Goal: Find contact information: Find contact information

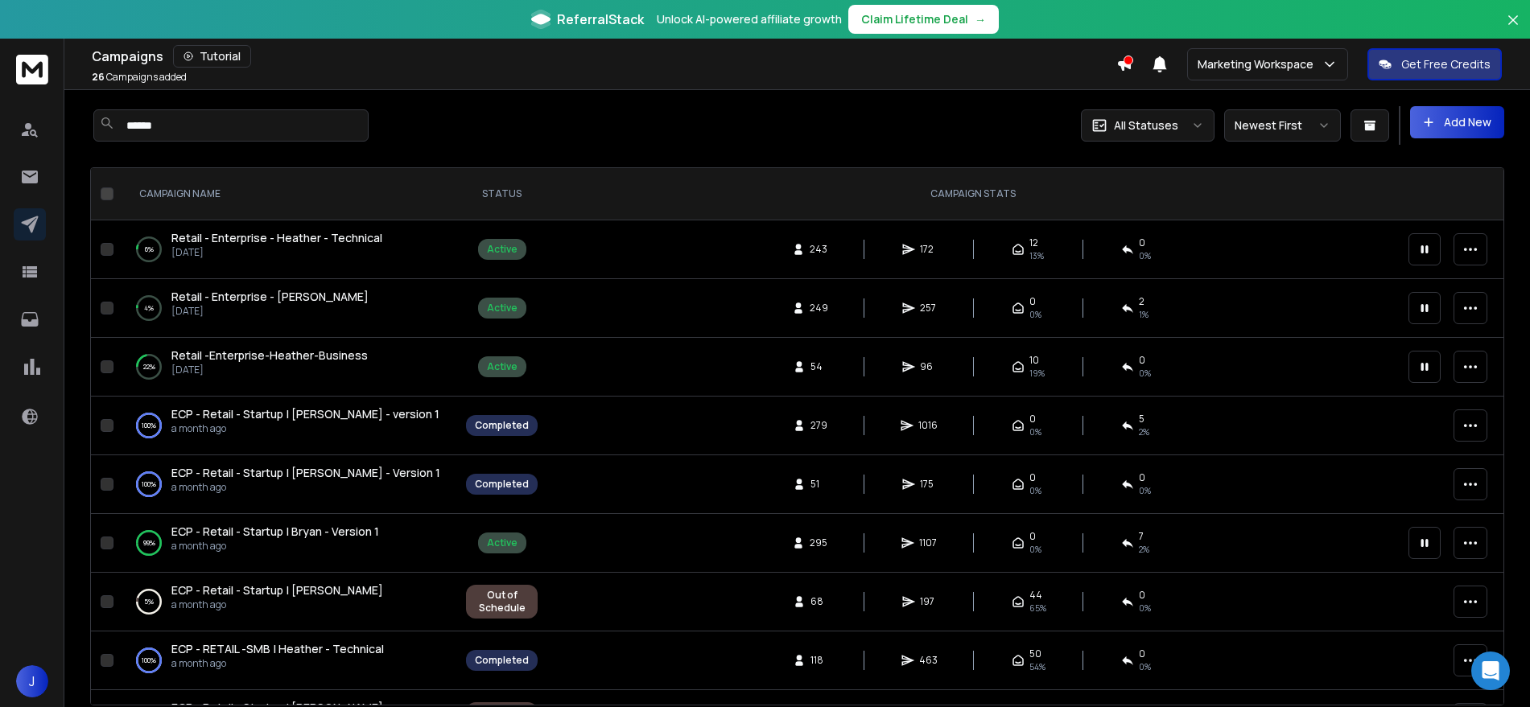
drag, startPoint x: 192, startPoint y: 130, endPoint x: 155, endPoint y: 117, distance: 39.2
click at [103, 127] on div "******" at bounding box center [231, 125] width 282 height 39
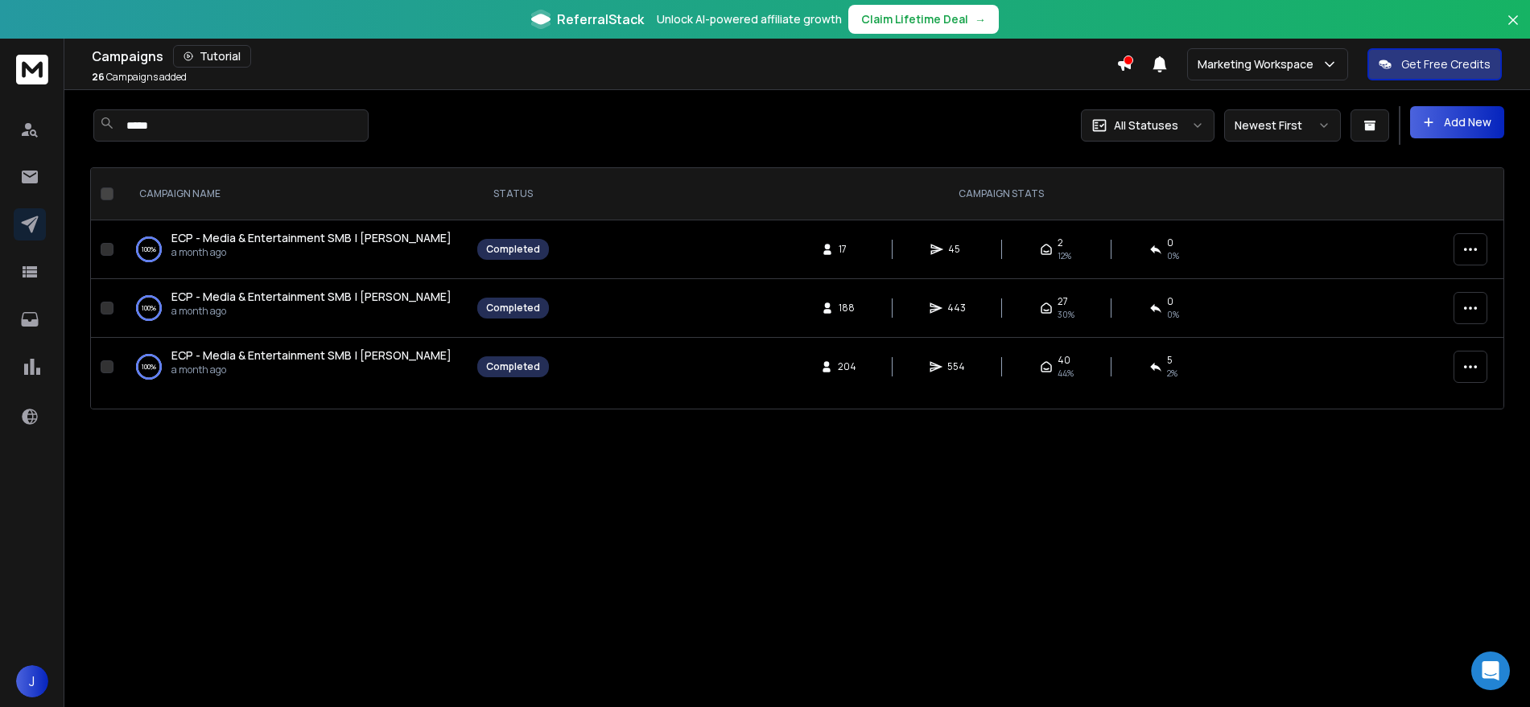
type input "*****"
click at [1167, 361] on span "5" at bounding box center [1170, 360] width 6 height 13
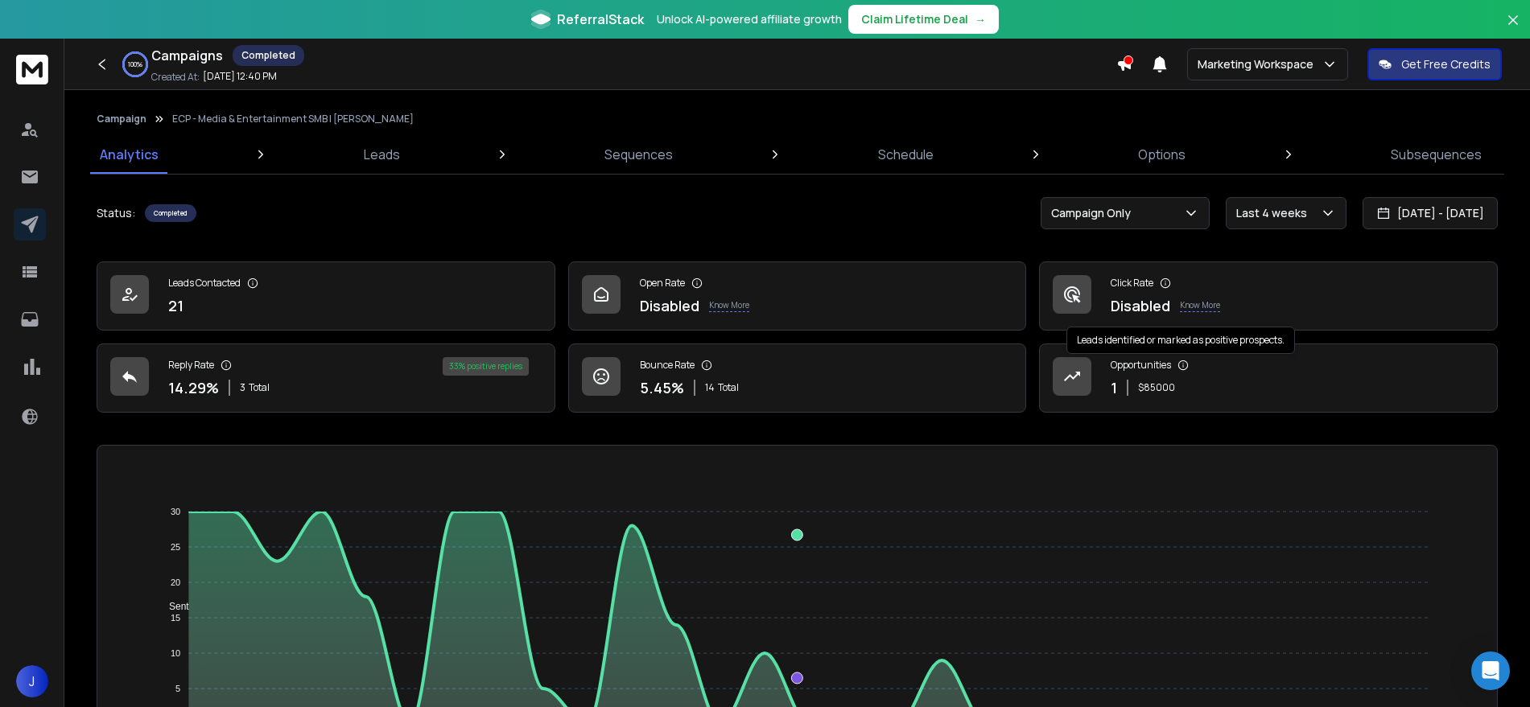
click at [1180, 367] on icon at bounding box center [1183, 365] width 11 height 11
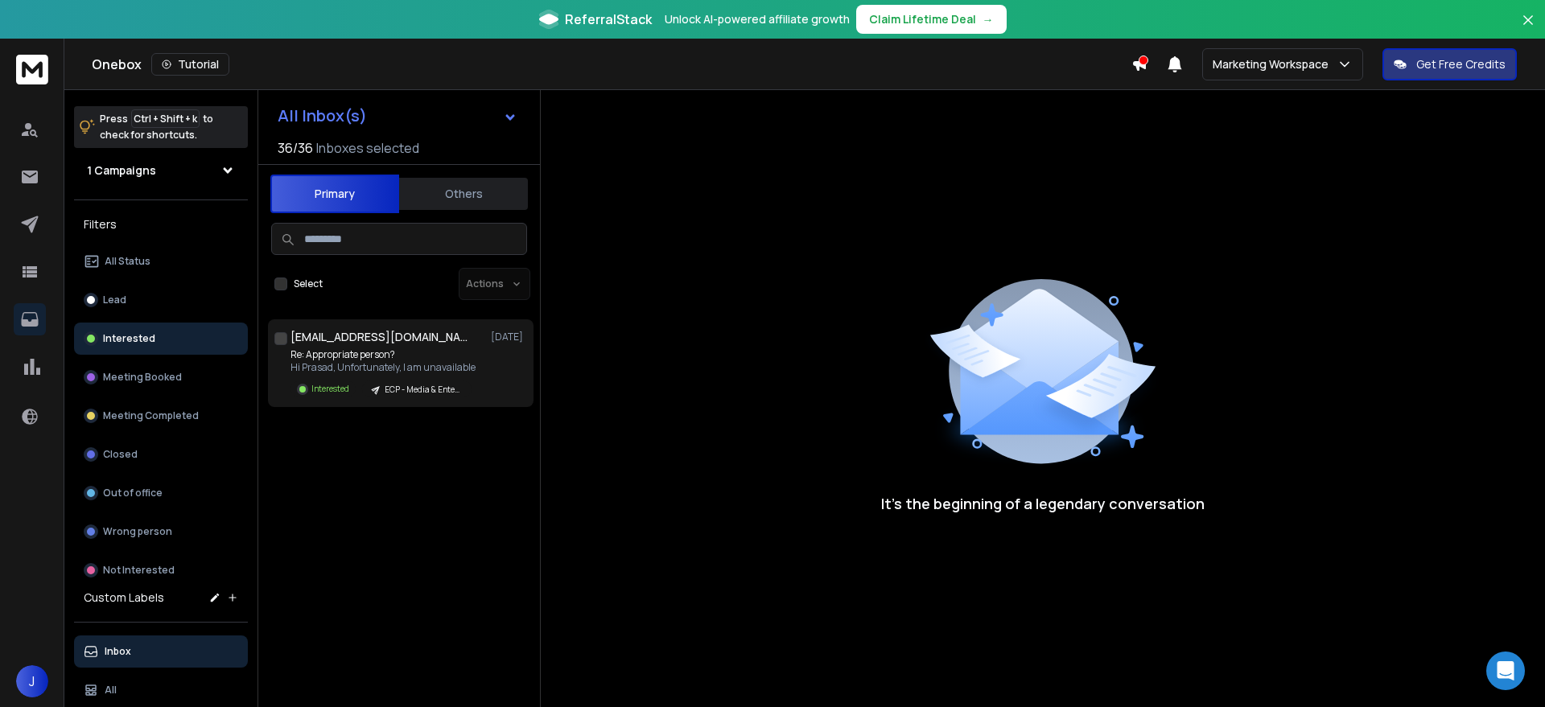
click at [369, 351] on p "Re: Appropriate person?" at bounding box center [383, 355] width 185 height 13
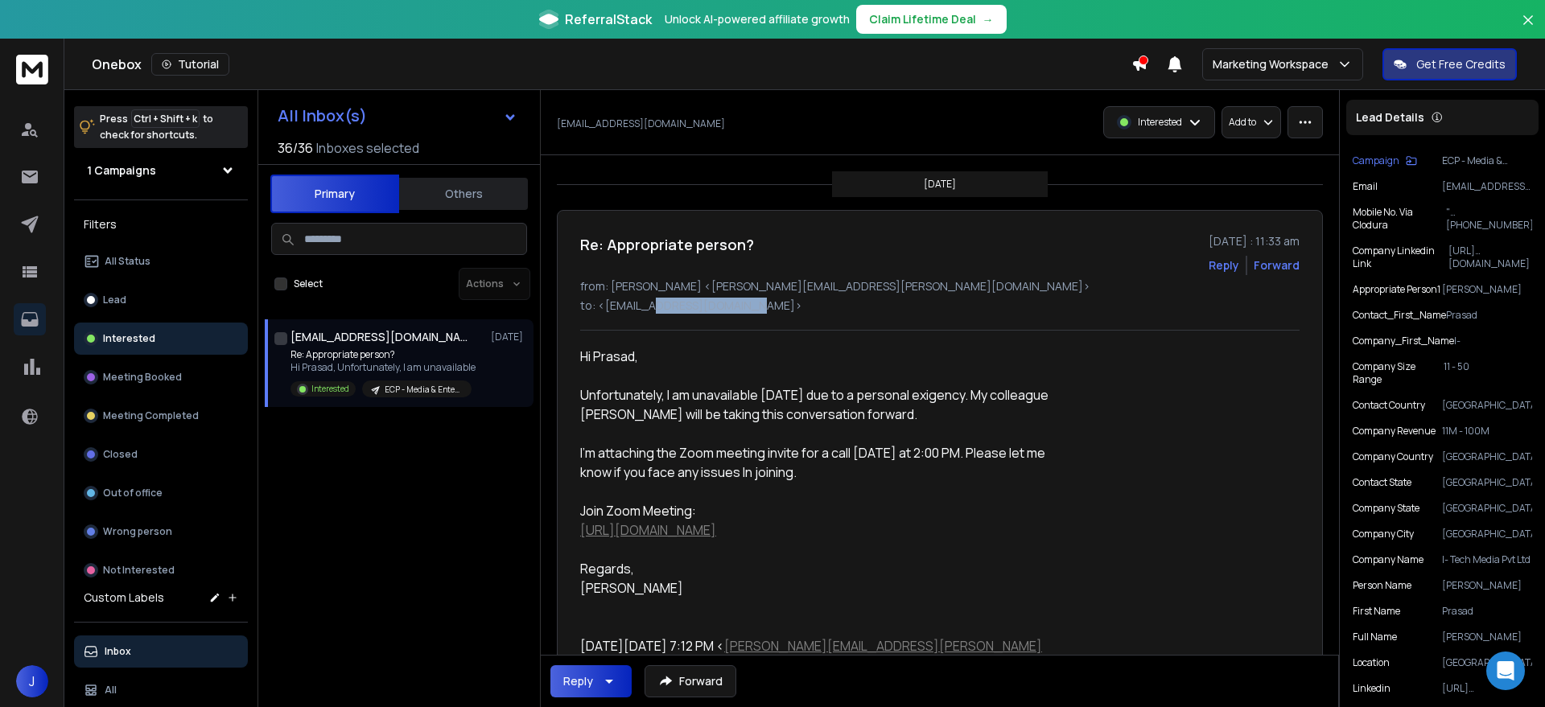
drag, startPoint x: 651, startPoint y: 305, endPoint x: 751, endPoint y: 307, distance: 99.8
click at [751, 307] on p "to: <[EMAIL_ADDRESS][DOMAIN_NAME]>" at bounding box center [940, 306] width 720 height 16
copy p "[DOMAIN_NAME]"
drag, startPoint x: 604, startPoint y: 305, endPoint x: 750, endPoint y: 305, distance: 146.5
click at [750, 305] on p "to: <[EMAIL_ADDRESS][DOMAIN_NAME]>" at bounding box center [940, 306] width 720 height 16
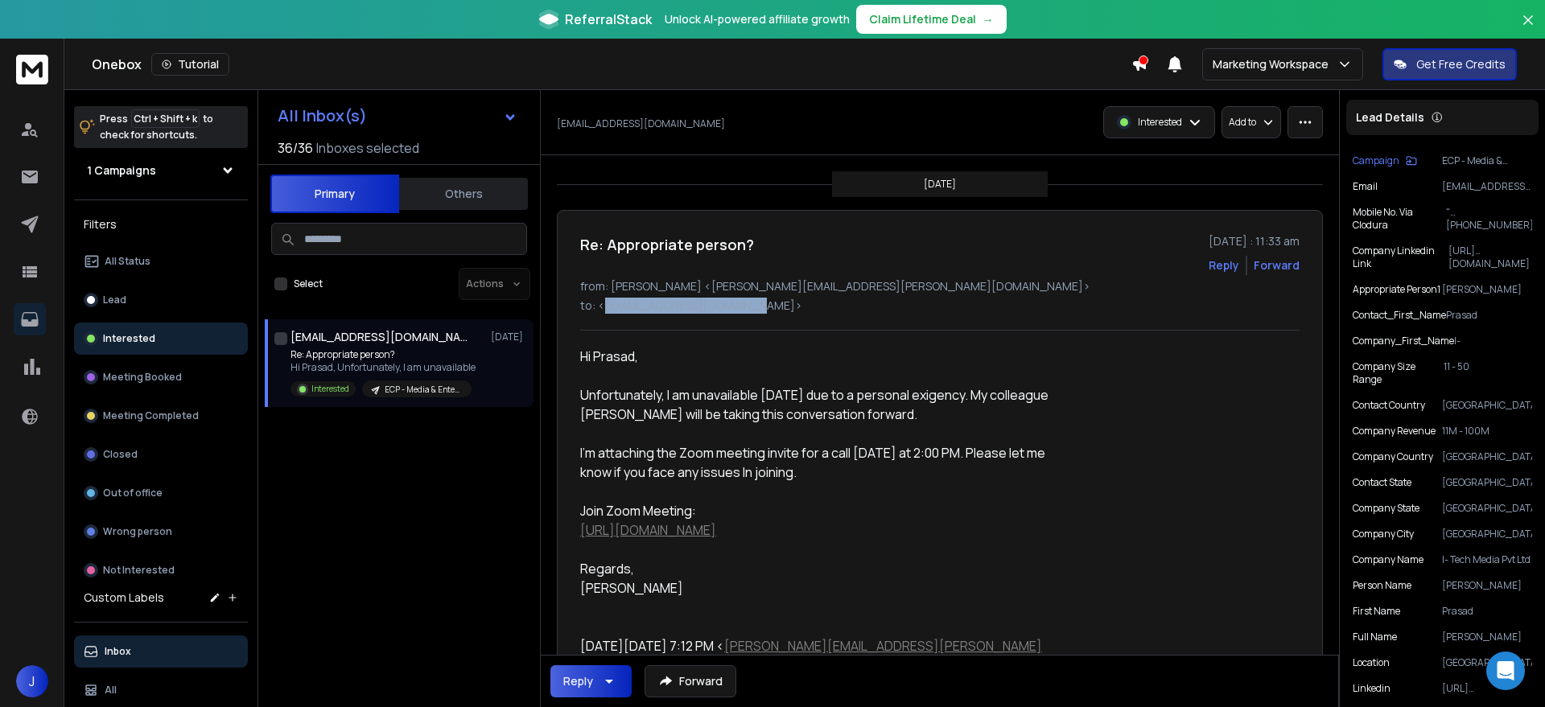
copy p "[EMAIL_ADDRESS][DOMAIN_NAME]"
